Goal: Find contact information: Find contact information

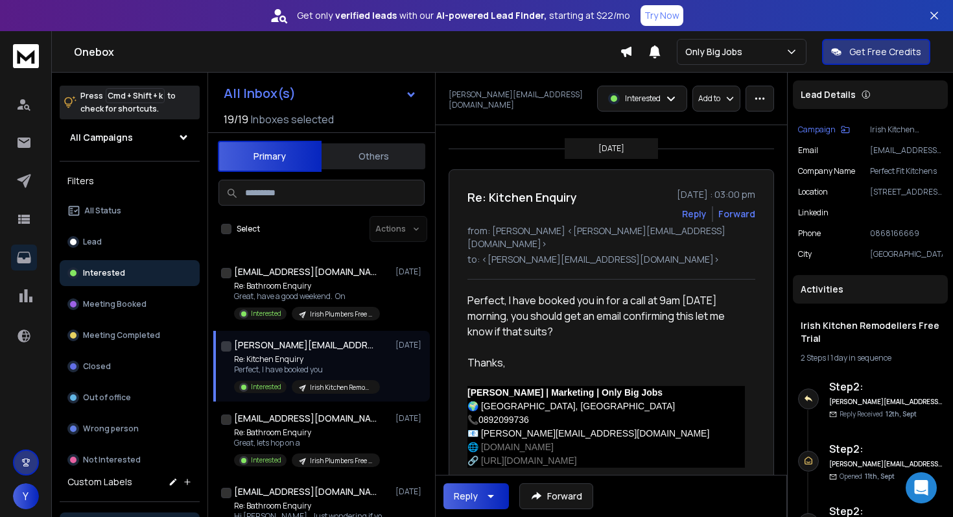
scroll to position [2900, 0]
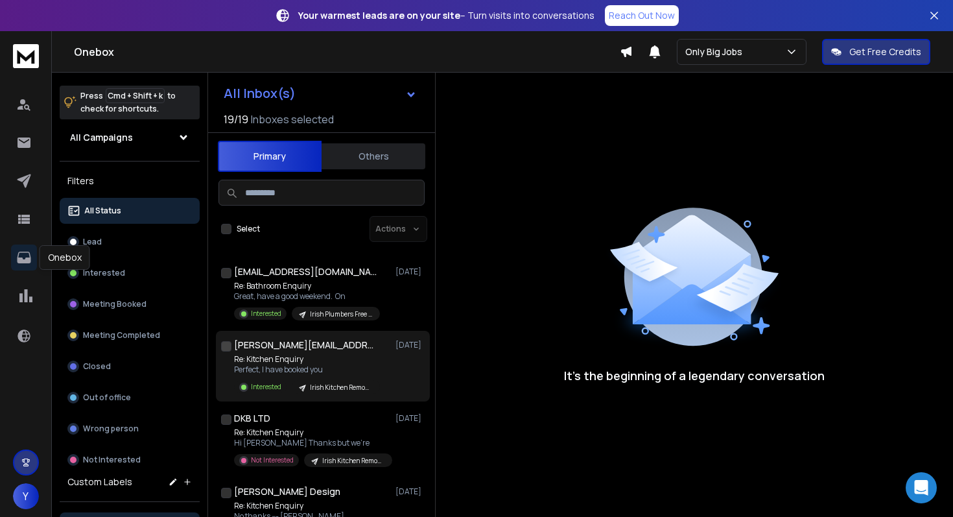
click at [298, 353] on div "[PERSON_NAME][EMAIL_ADDRESS][DOMAIN_NAME] [DATE] Re: Kitchen Enquiry Perfect, I…" at bounding box center [329, 366] width 191 height 55
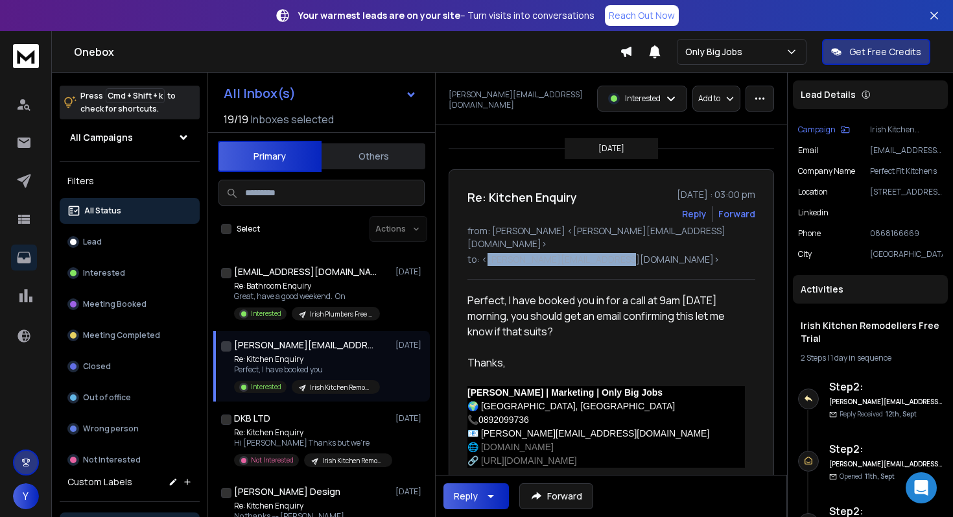
drag, startPoint x: 486, startPoint y: 250, endPoint x: 603, endPoint y: 250, distance: 116.1
click at [603, 253] on p "to: <[PERSON_NAME][EMAIL_ADDRESS][DOMAIN_NAME]>" at bounding box center [612, 259] width 288 height 13
copy p "[PERSON_NAME][EMAIL_ADDRESS][DOMAIN_NAME]"
